Goal: Navigation & Orientation: Understand site structure

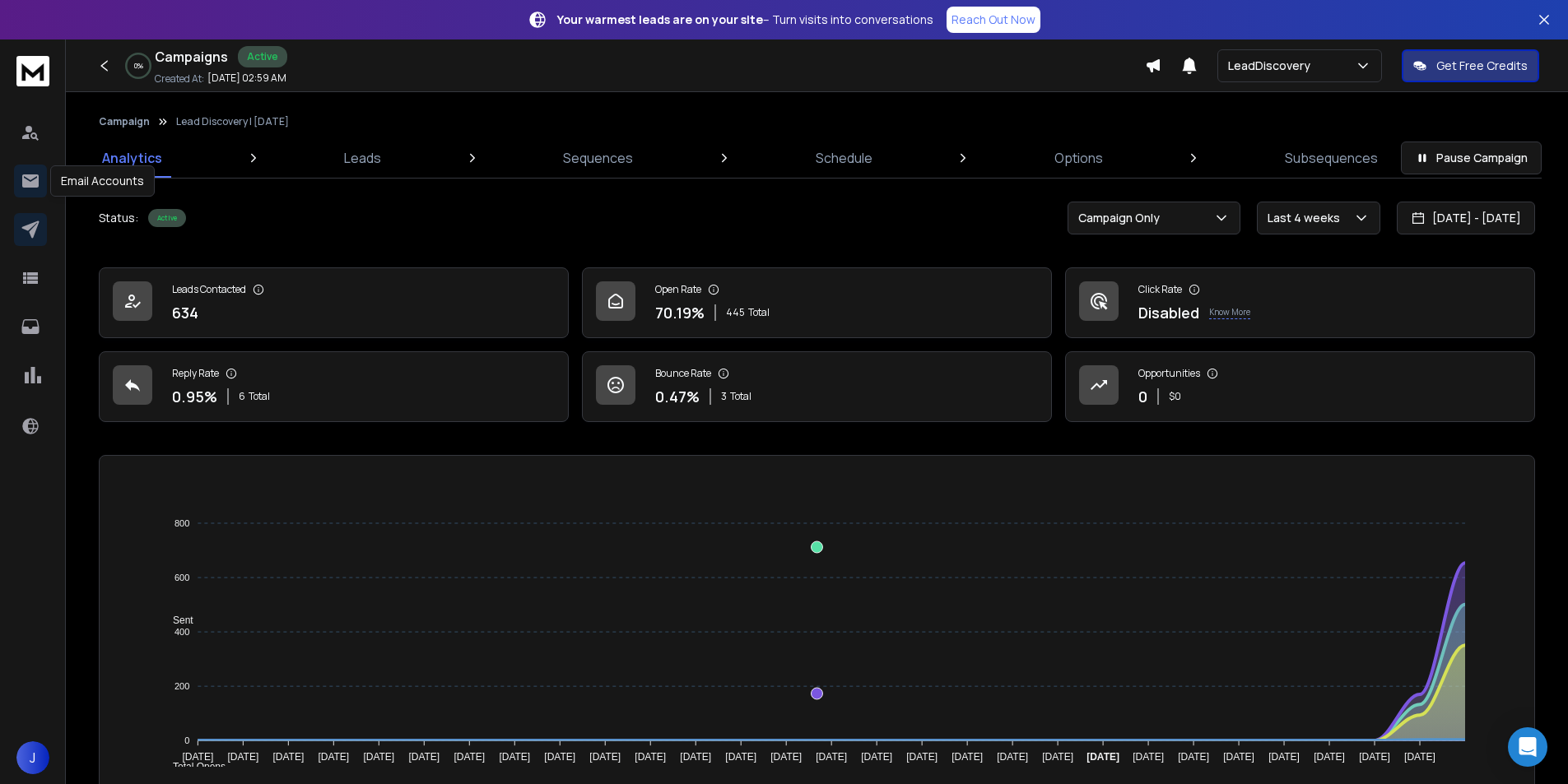
click at [22, 174] on icon at bounding box center [30, 181] width 20 height 20
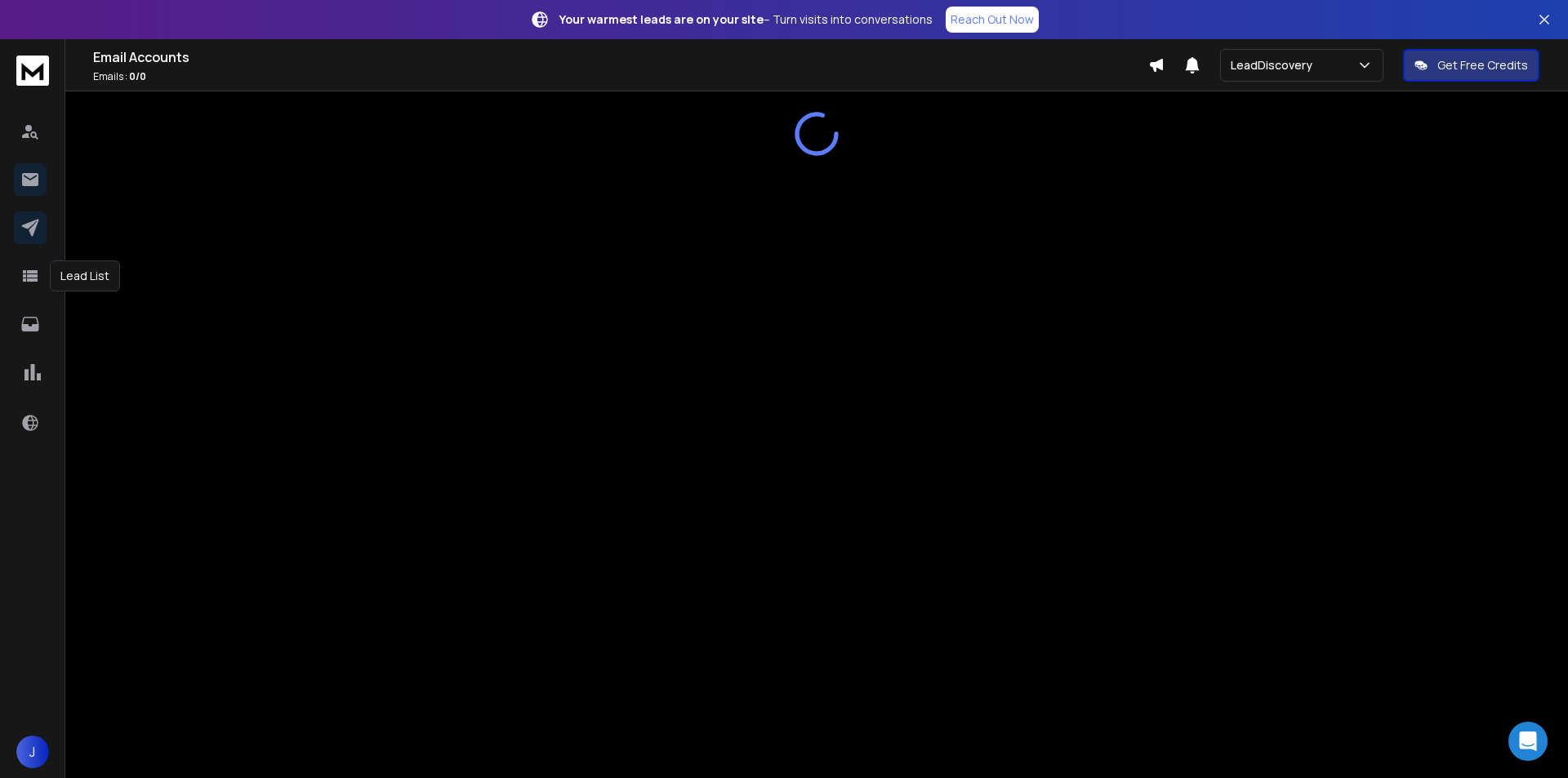
click at [31, 223] on icon at bounding box center [29, 227] width 17 height 17
click at [25, 272] on icon at bounding box center [30, 276] width 15 height 12
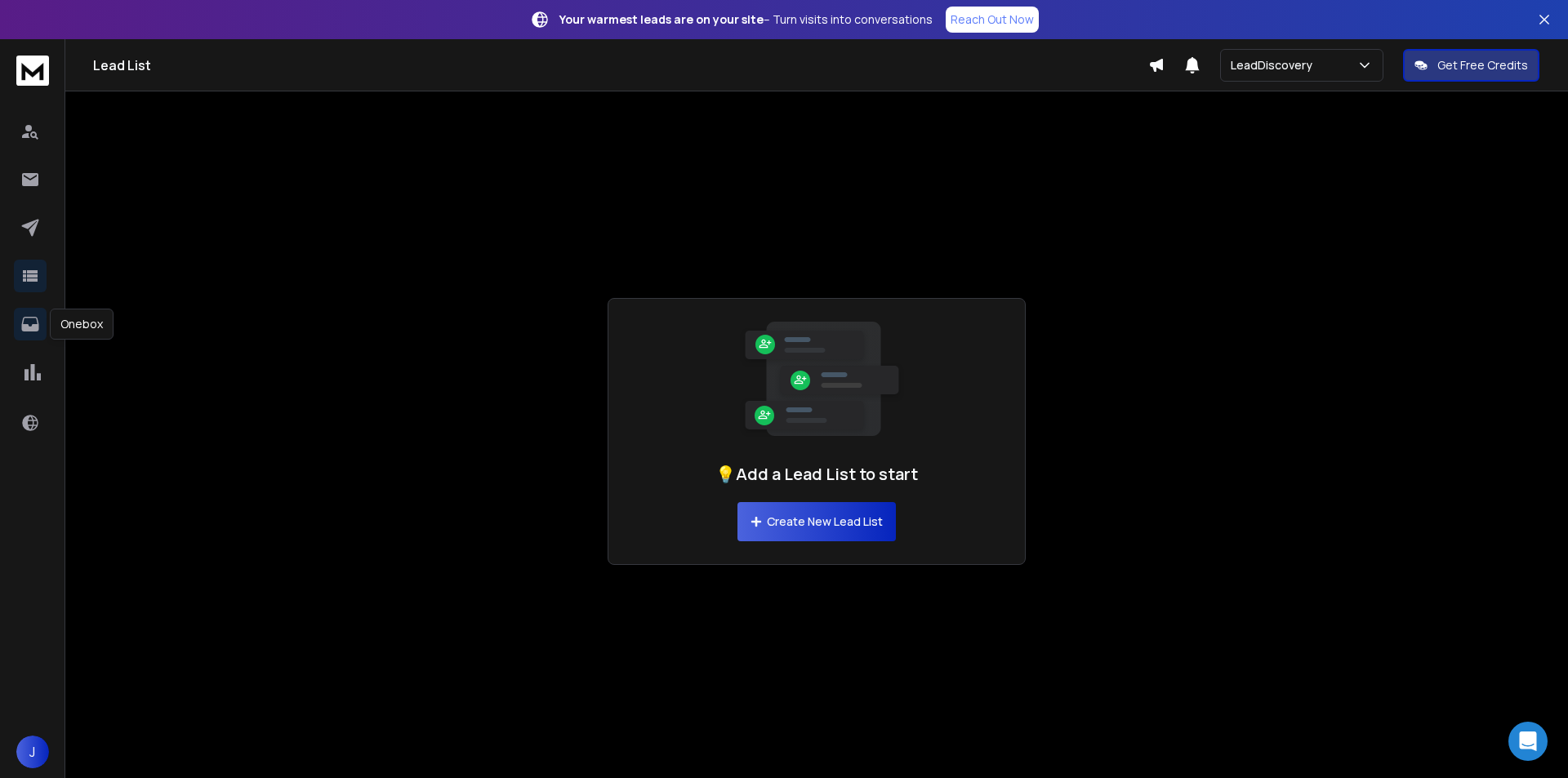
click at [30, 332] on icon at bounding box center [30, 324] width 20 height 20
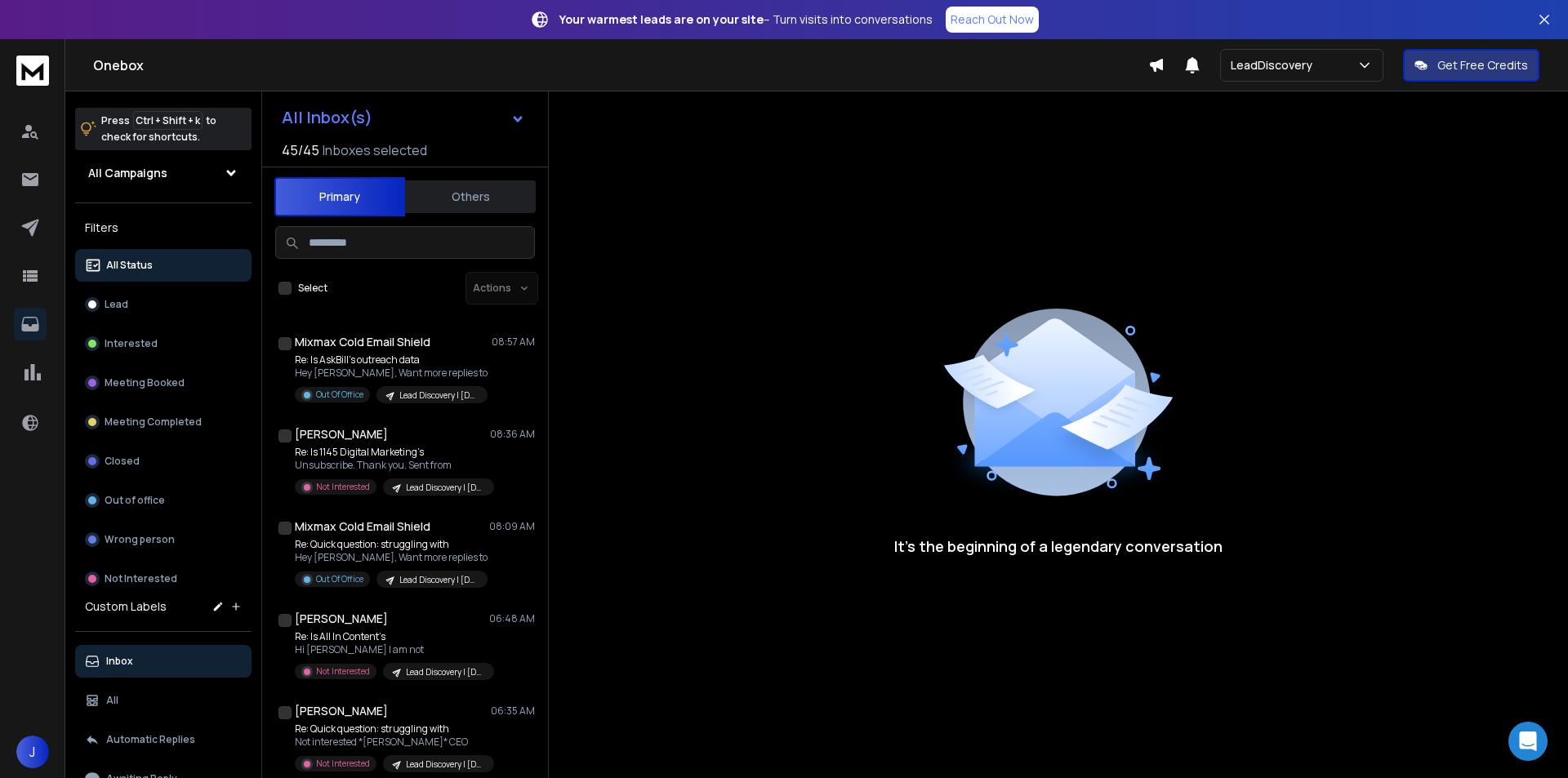
click at [293, 77] on div "Onebox LeadDiscovery Get Free Credits" at bounding box center [784, 65] width 1568 height 53
